Goal: Task Accomplishment & Management: Use online tool/utility

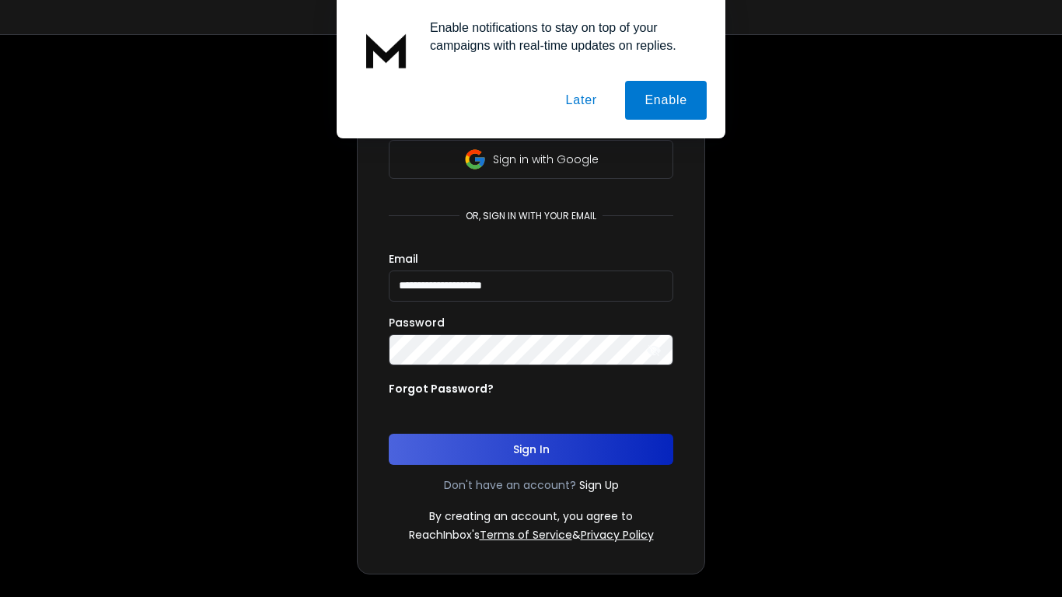
type input "**********"
click at [531, 449] on button "Sign In" at bounding box center [531, 449] width 285 height 31
